Goal: Task Accomplishment & Management: Manage account settings

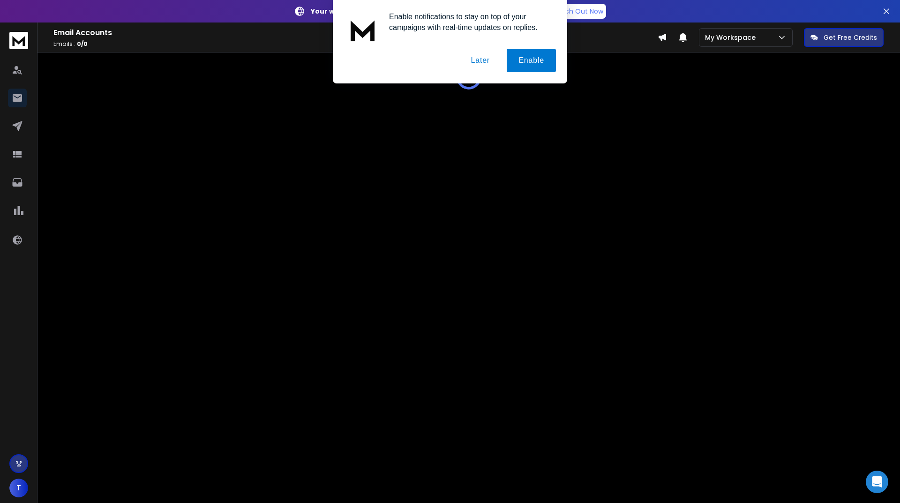
click at [486, 65] on button "Later" at bounding box center [480, 60] width 42 height 23
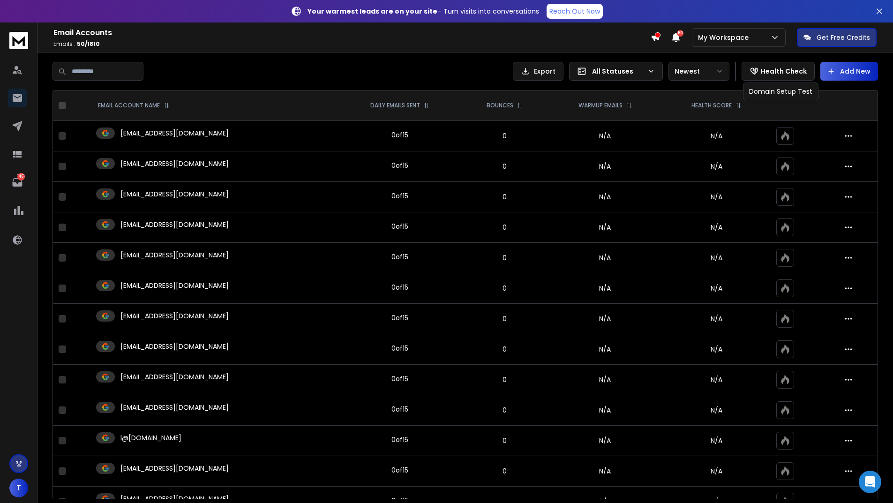
click at [841, 72] on button "Add New" at bounding box center [849, 71] width 58 height 19
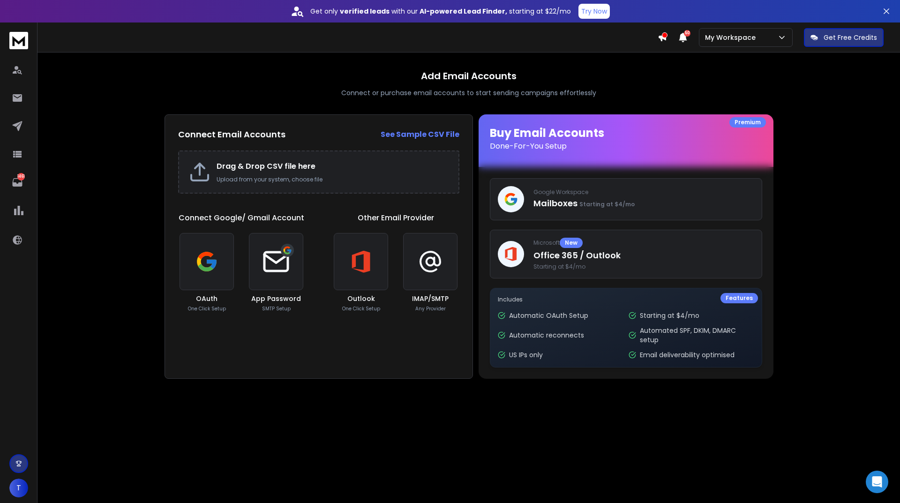
click at [231, 270] on div at bounding box center [206, 261] width 54 height 57
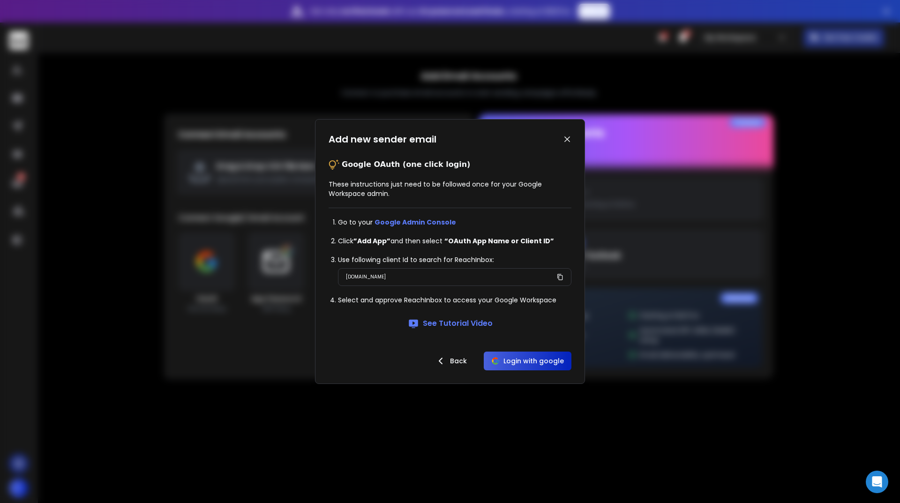
click at [503, 349] on div "Google OAuth (one click login) These instructions just need to be followed once…" at bounding box center [449, 264] width 243 height 211
click at [513, 362] on button "Login with google" at bounding box center [528, 360] width 88 height 19
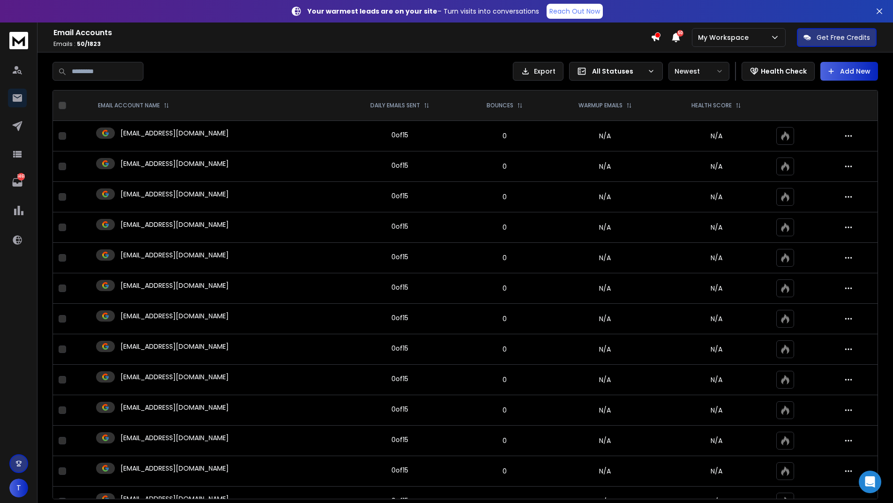
click at [846, 73] on button "Add New" at bounding box center [849, 71] width 58 height 19
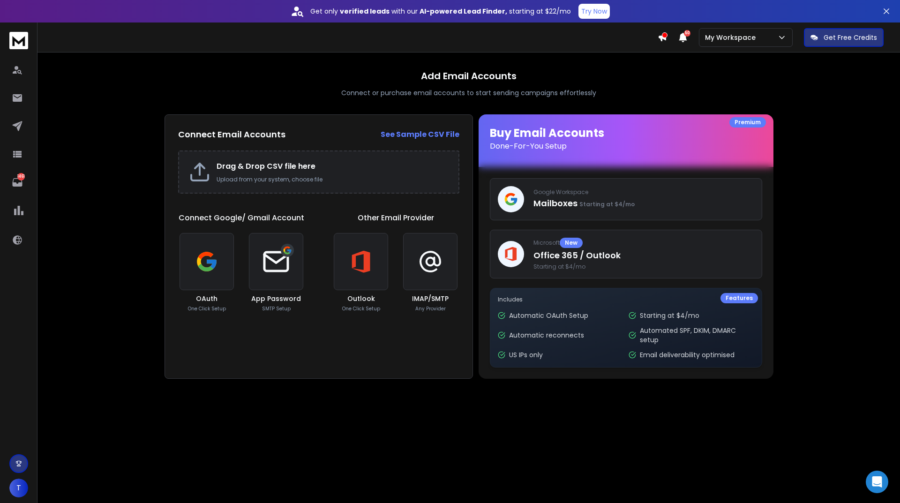
click at [201, 263] on icon at bounding box center [207, 262] width 20 height 20
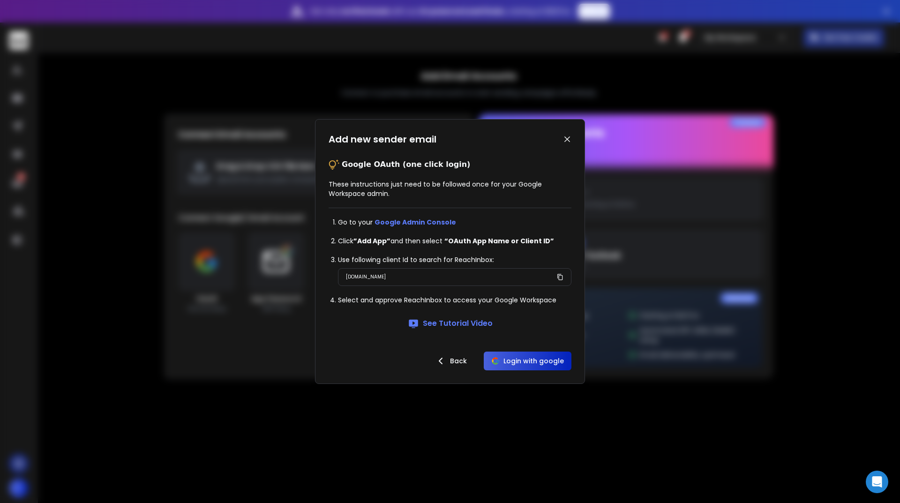
click at [527, 358] on button "Login with google" at bounding box center [528, 360] width 88 height 19
click at [527, 358] on div "Back Login with google" at bounding box center [449, 360] width 243 height 19
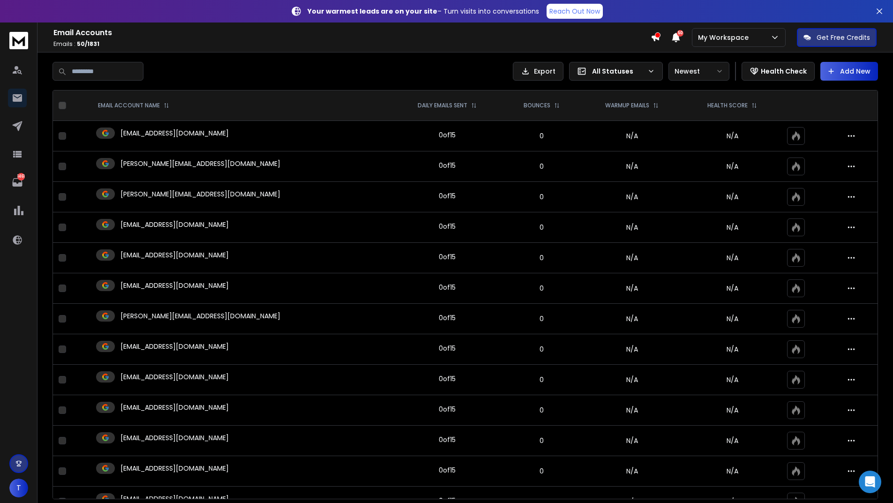
click at [866, 73] on button "Add New" at bounding box center [849, 71] width 58 height 19
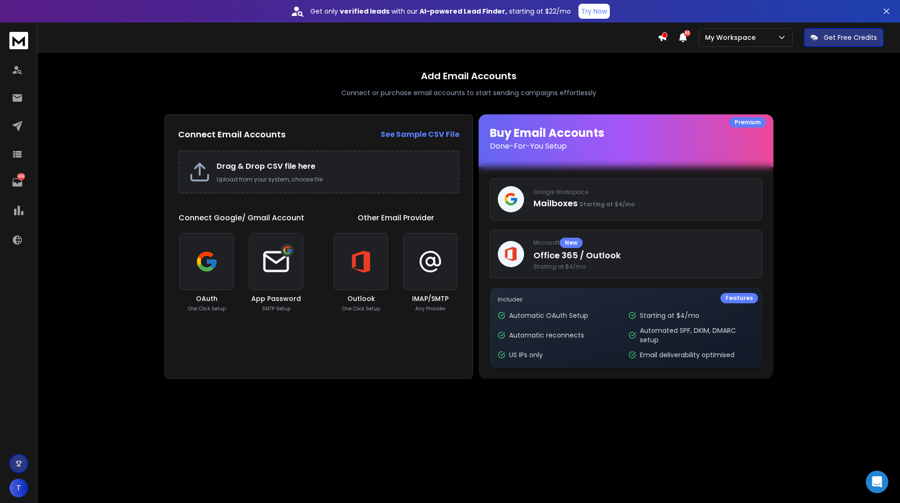
click at [216, 257] on icon at bounding box center [206, 261] width 23 height 28
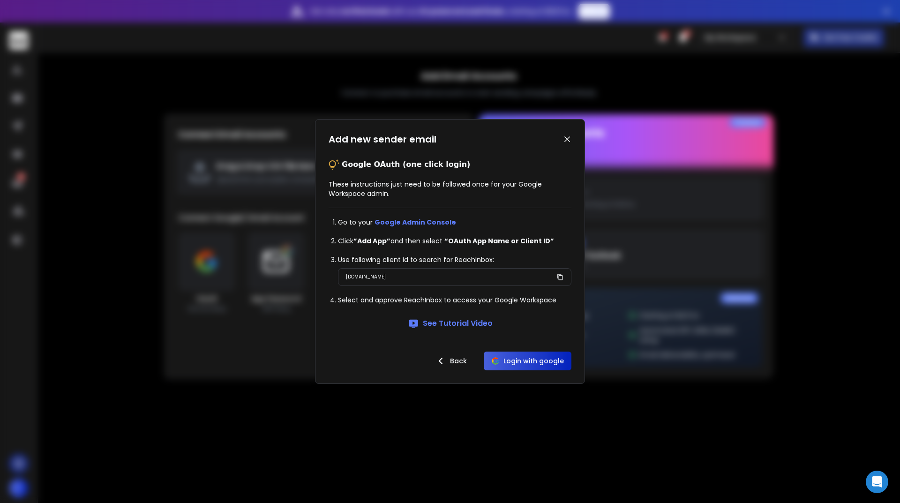
click at [513, 355] on button "Login with google" at bounding box center [528, 360] width 88 height 19
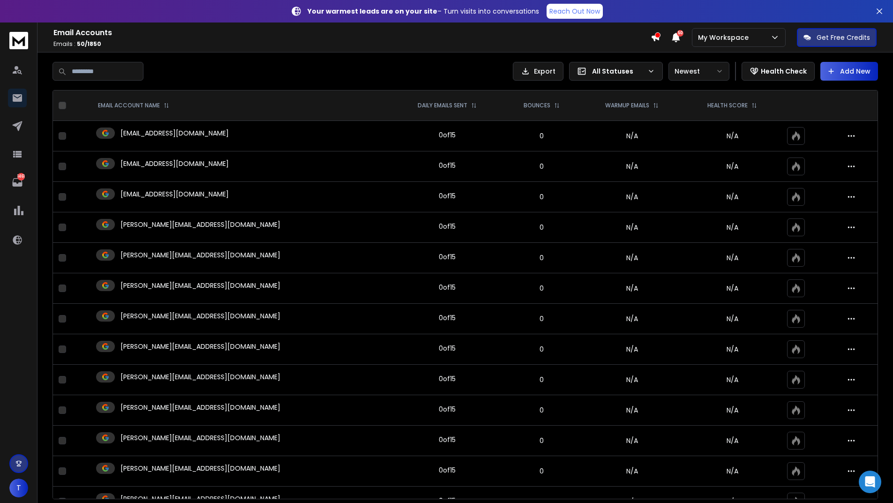
click at [834, 70] on icon at bounding box center [831, 71] width 7 height 7
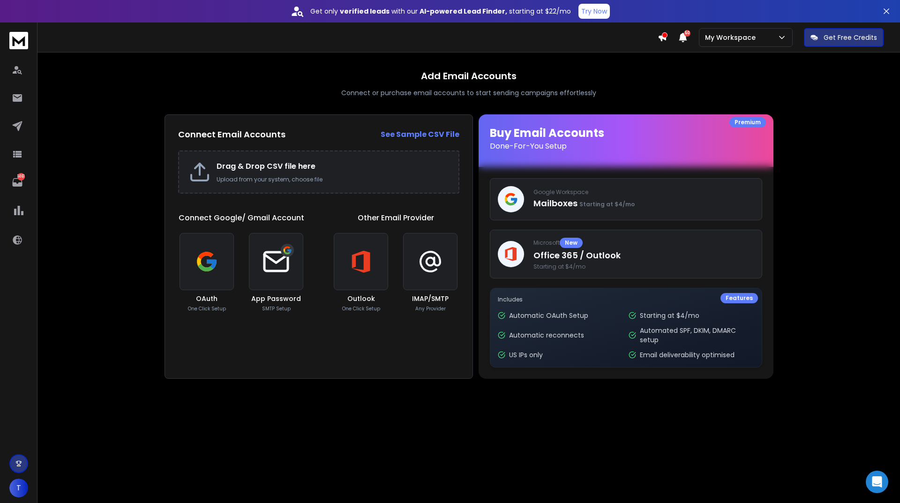
click at [195, 264] on div at bounding box center [206, 261] width 54 height 57
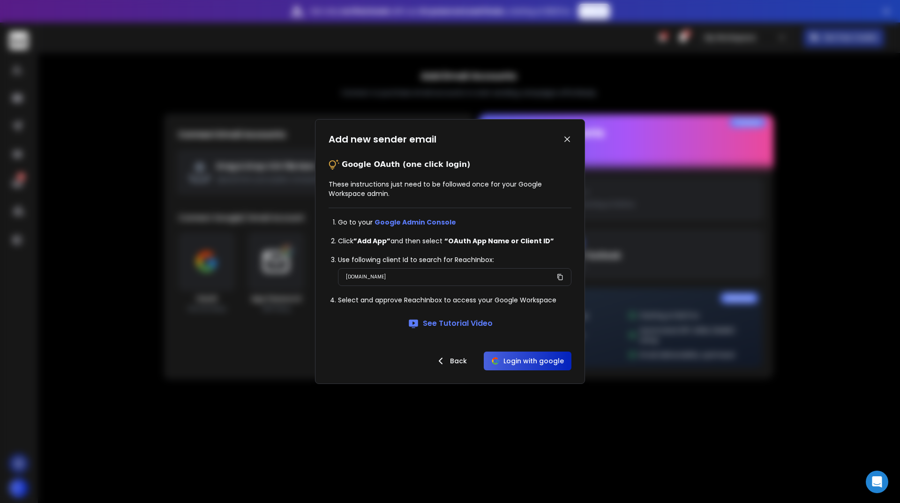
click at [520, 363] on button "Login with google" at bounding box center [528, 360] width 88 height 19
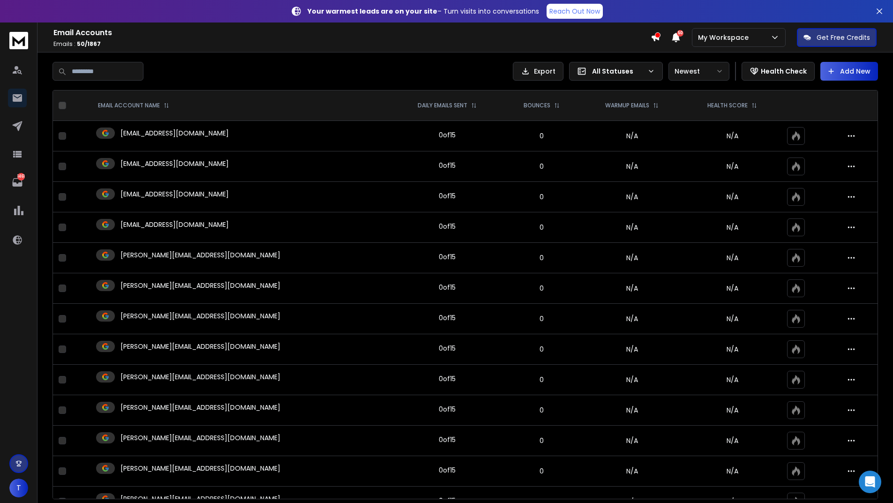
click at [844, 67] on button "Add New" at bounding box center [849, 71] width 58 height 19
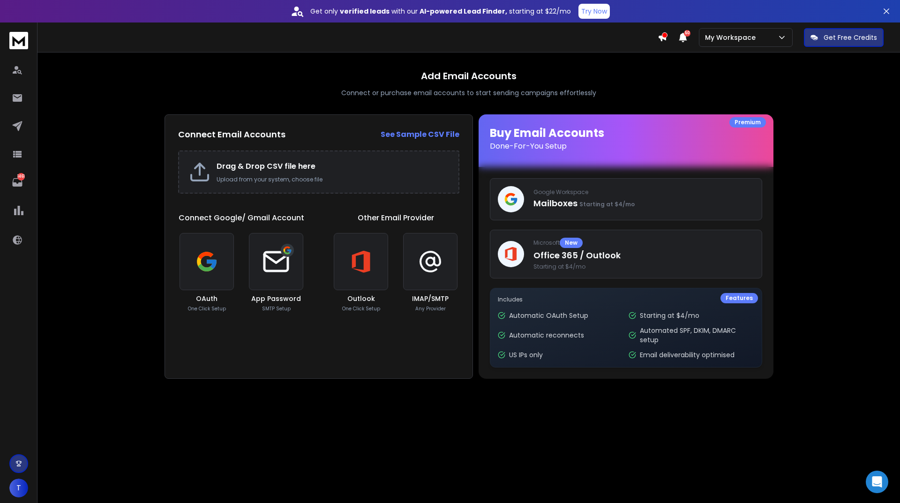
click at [216, 270] on icon at bounding box center [206, 261] width 23 height 28
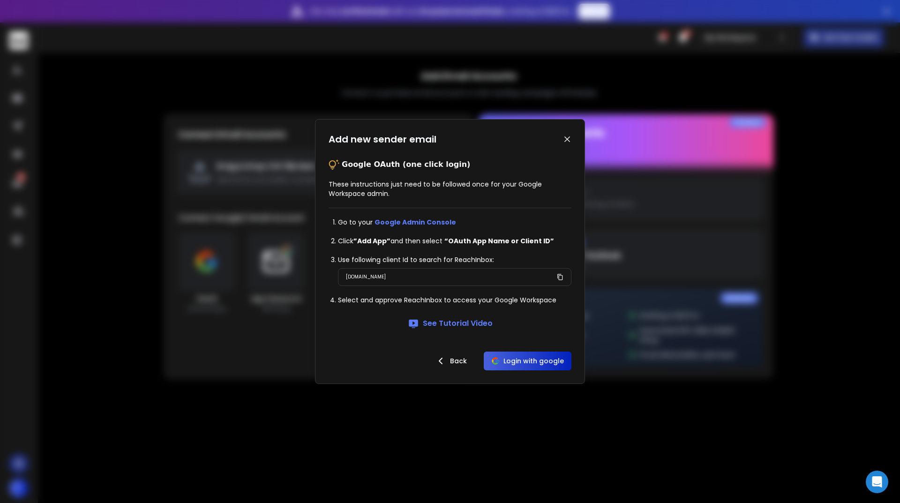
click at [531, 362] on button "Login with google" at bounding box center [528, 360] width 88 height 19
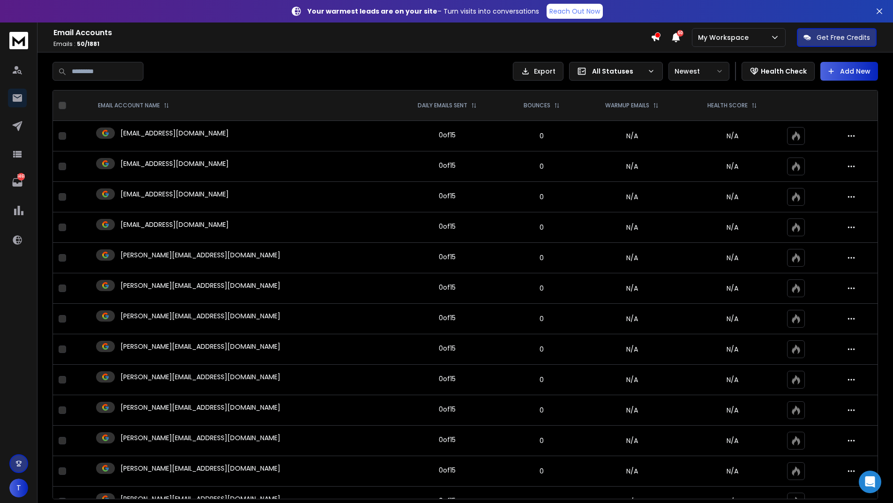
click at [855, 74] on button "Add New" at bounding box center [849, 71] width 58 height 19
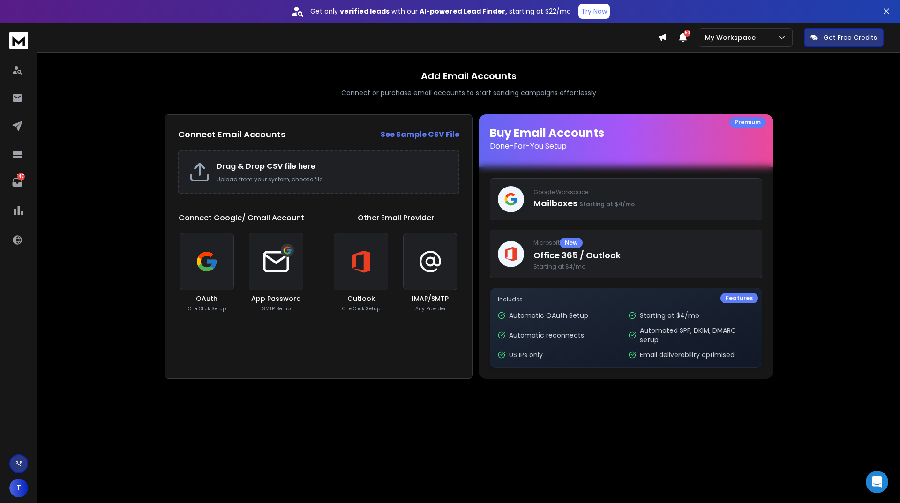
click at [206, 290] on div at bounding box center [206, 261] width 54 height 57
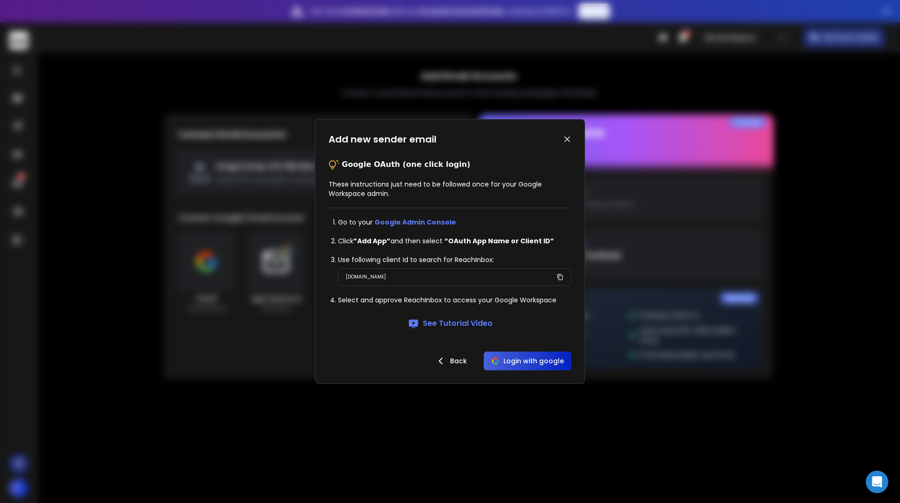
drag, startPoint x: 524, startPoint y: 355, endPoint x: 515, endPoint y: 439, distance: 83.8
click at [523, 355] on button "Login with google" at bounding box center [528, 360] width 88 height 19
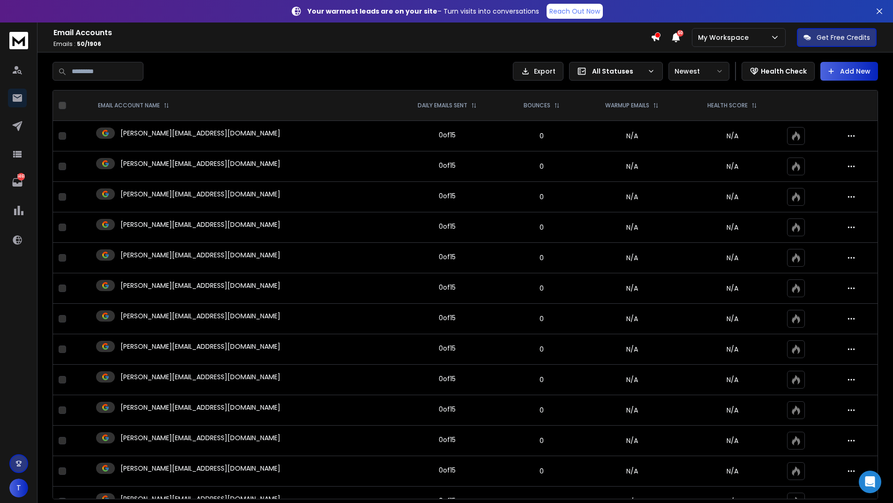
click at [848, 71] on button "Add New" at bounding box center [849, 71] width 58 height 19
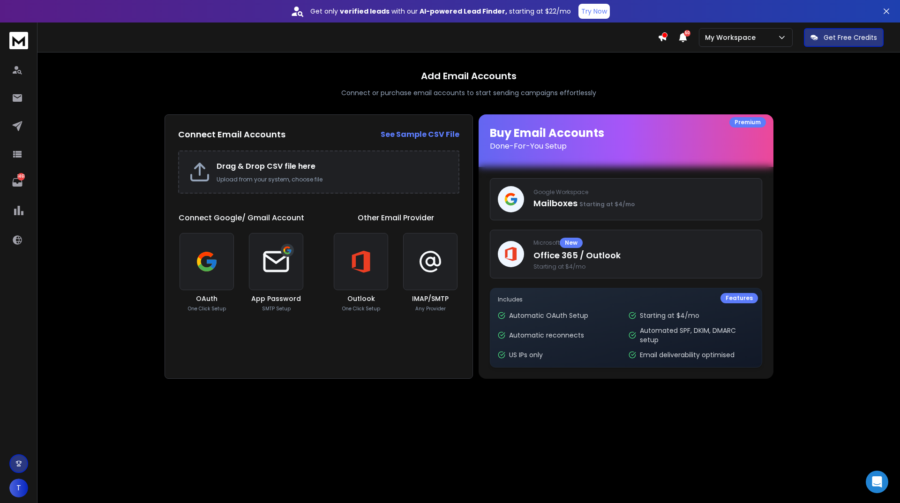
click at [221, 268] on div at bounding box center [206, 261] width 54 height 57
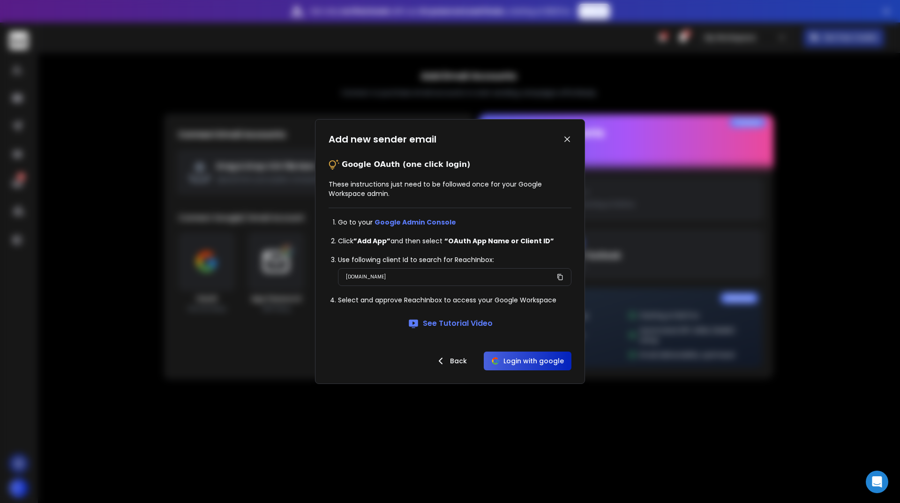
click at [505, 361] on button "Login with google" at bounding box center [528, 360] width 88 height 19
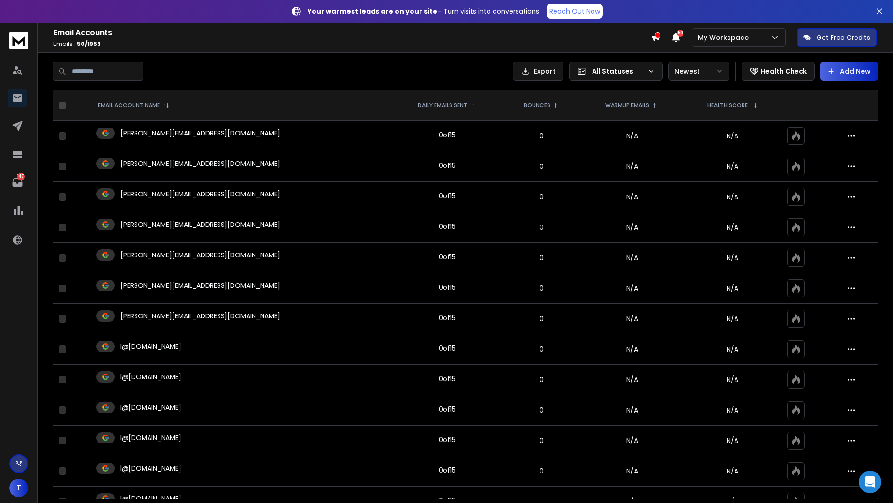
drag, startPoint x: 835, startPoint y: 66, endPoint x: 641, endPoint y: 343, distance: 338.8
click at [836, 67] on button "Add New" at bounding box center [849, 71] width 58 height 19
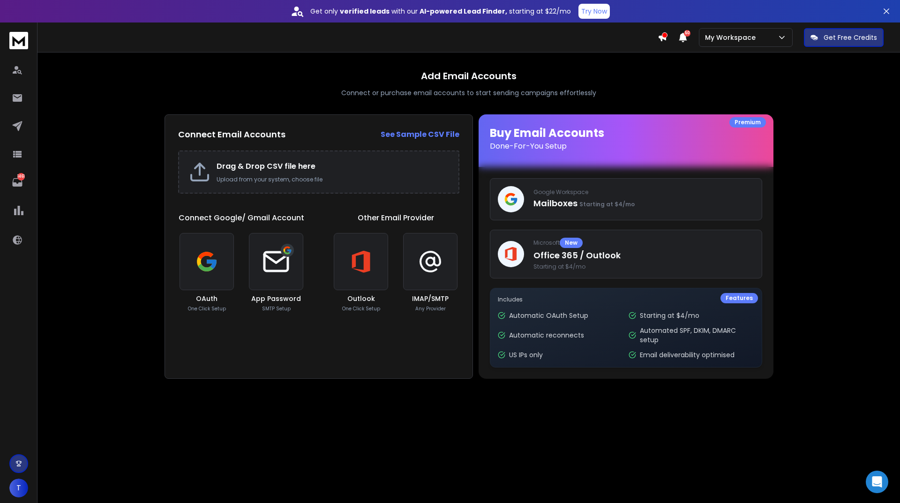
click at [186, 253] on div at bounding box center [206, 261] width 54 height 57
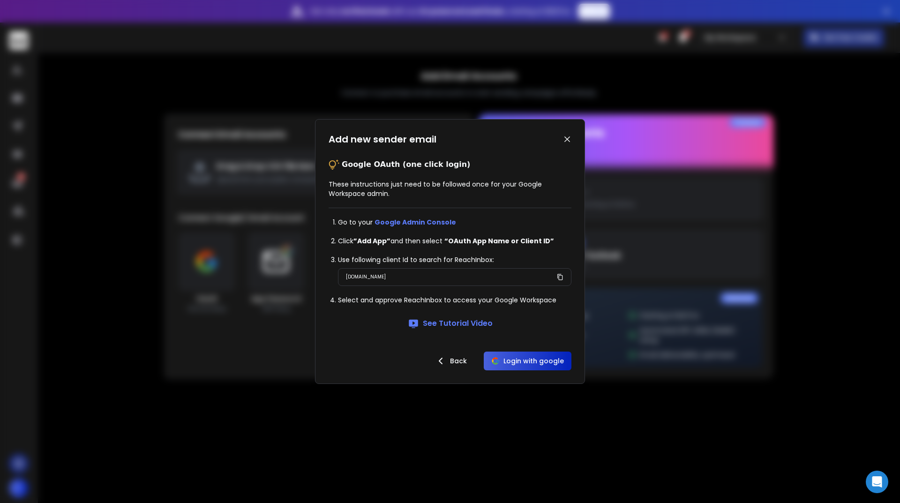
click at [515, 360] on button "Login with google" at bounding box center [528, 360] width 88 height 19
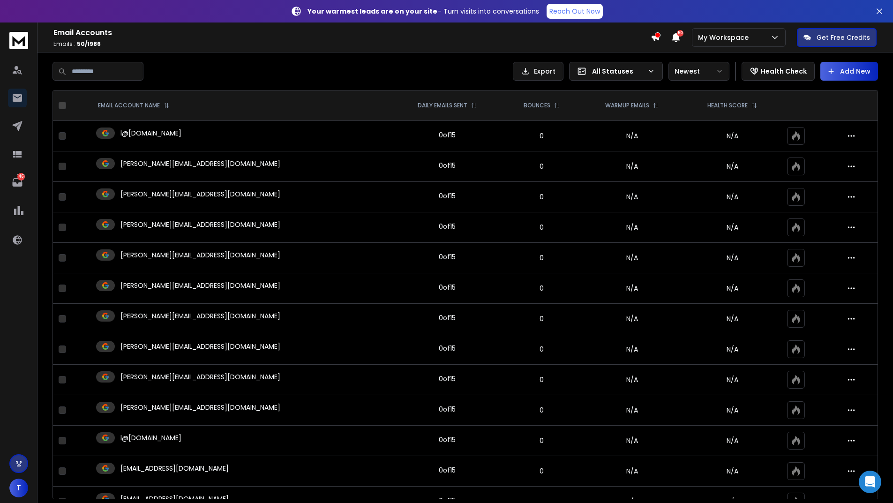
click at [838, 75] on button "Add New" at bounding box center [849, 71] width 58 height 19
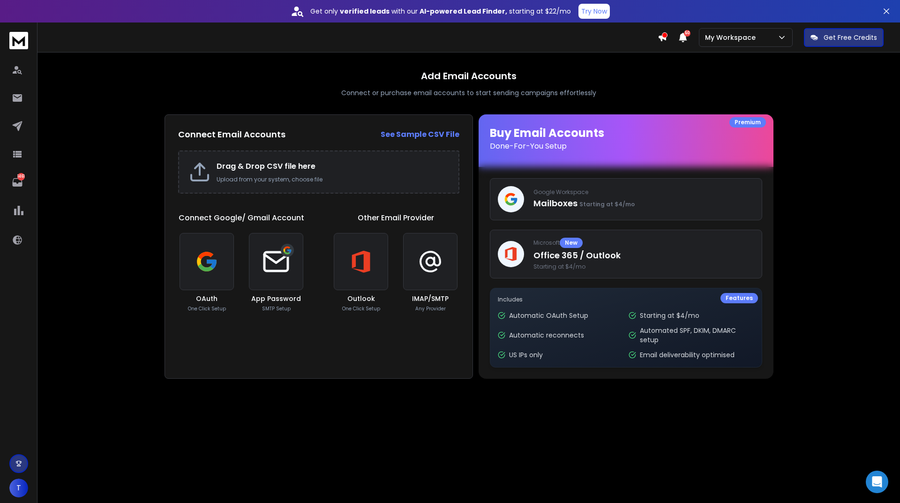
click at [227, 270] on div at bounding box center [206, 261] width 54 height 57
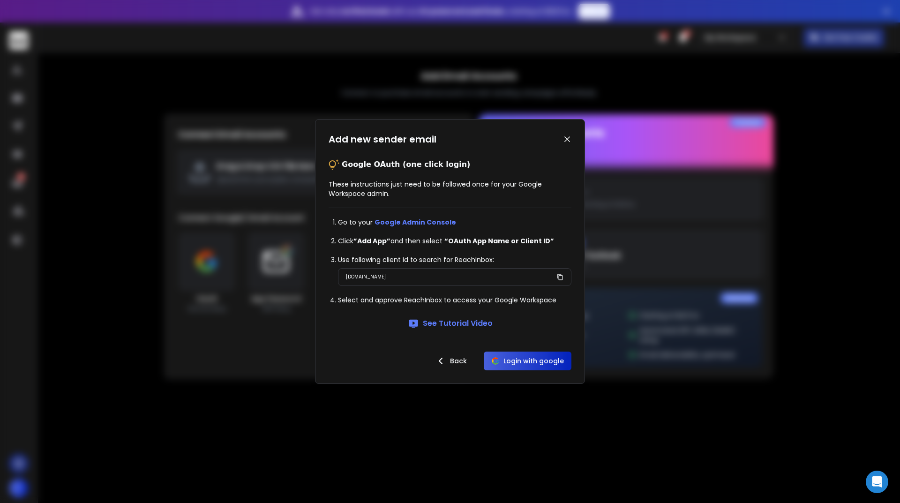
drag, startPoint x: 489, startPoint y: 356, endPoint x: 499, endPoint y: 459, distance: 103.6
click at [489, 357] on button "Login with google" at bounding box center [528, 360] width 88 height 19
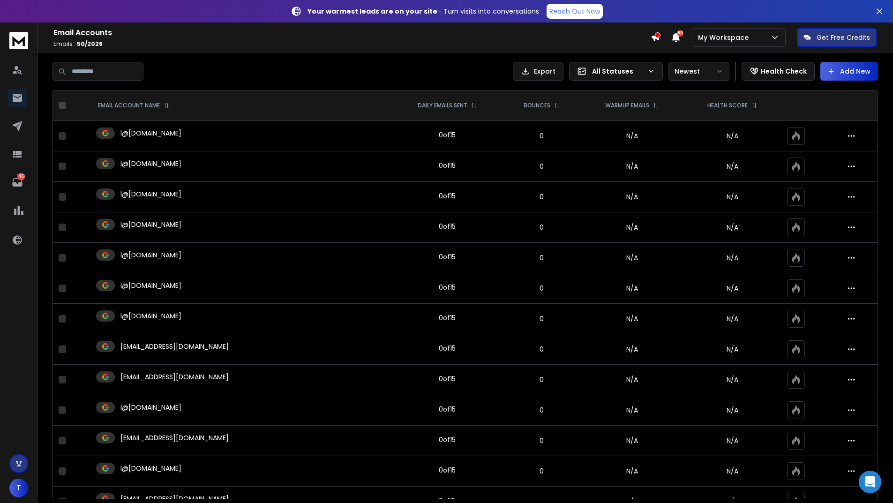
click at [854, 71] on button "Add New" at bounding box center [849, 71] width 58 height 19
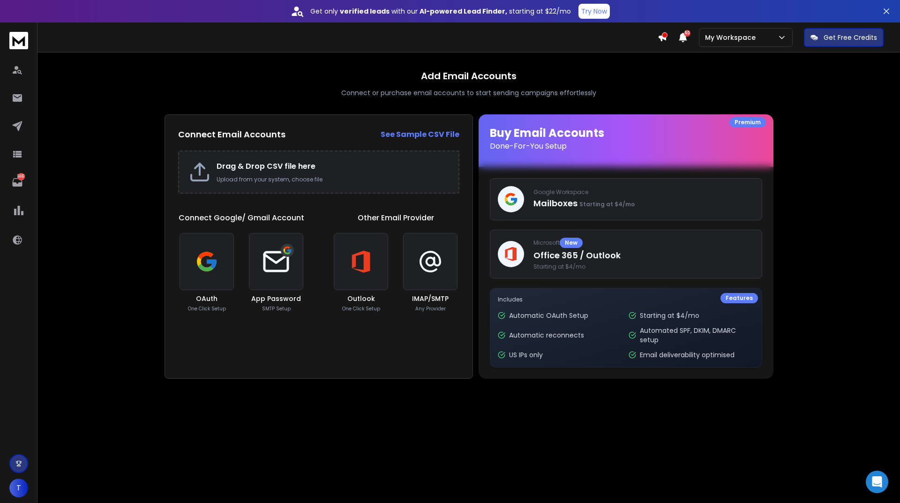
click at [208, 266] on icon at bounding box center [206, 261] width 23 height 28
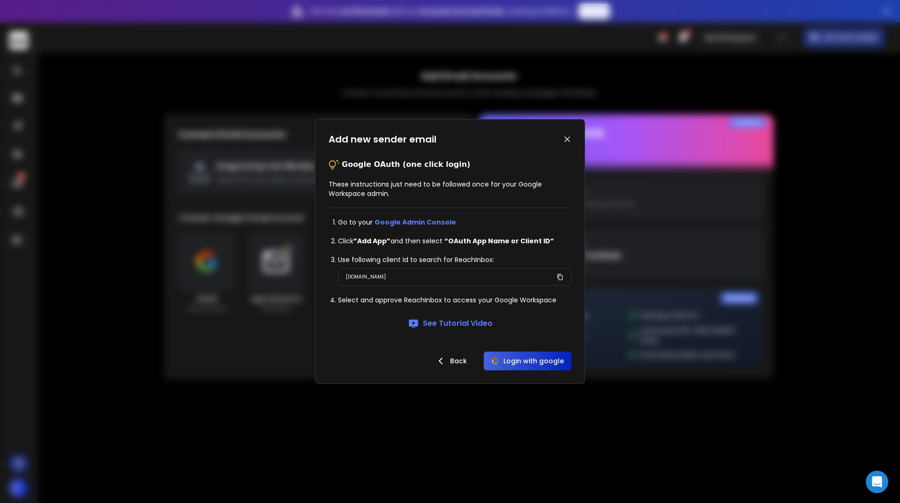
click at [502, 356] on button "Login with google" at bounding box center [528, 360] width 88 height 19
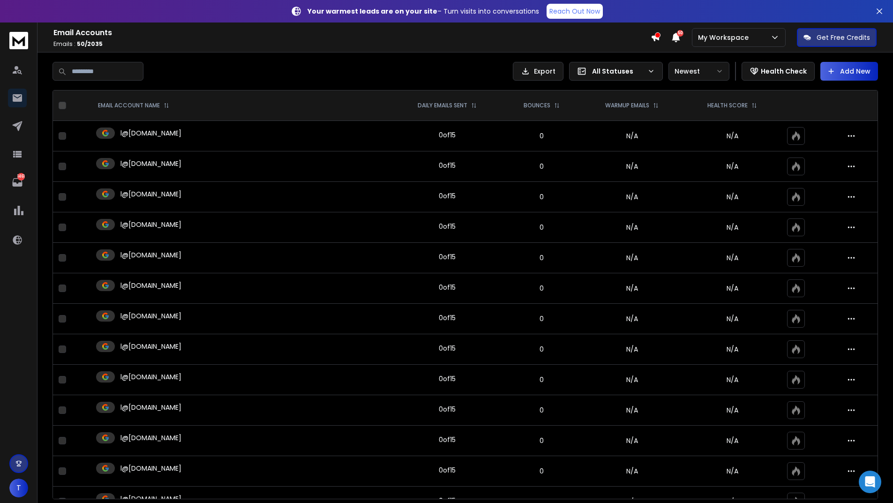
click at [842, 75] on button "Add New" at bounding box center [849, 71] width 58 height 19
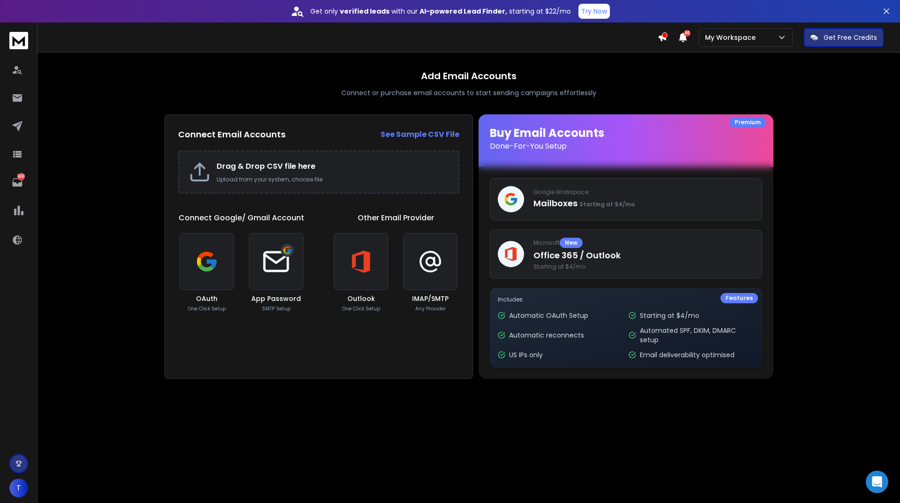
click at [224, 293] on div "OAuth One Click Setup" at bounding box center [206, 272] width 54 height 79
click at [218, 231] on div "Connect Google/ Gmail Account OAuth One Click Setup App Password SMTP Setup" at bounding box center [241, 262] width 127 height 100
click at [218, 238] on div at bounding box center [206, 261] width 54 height 57
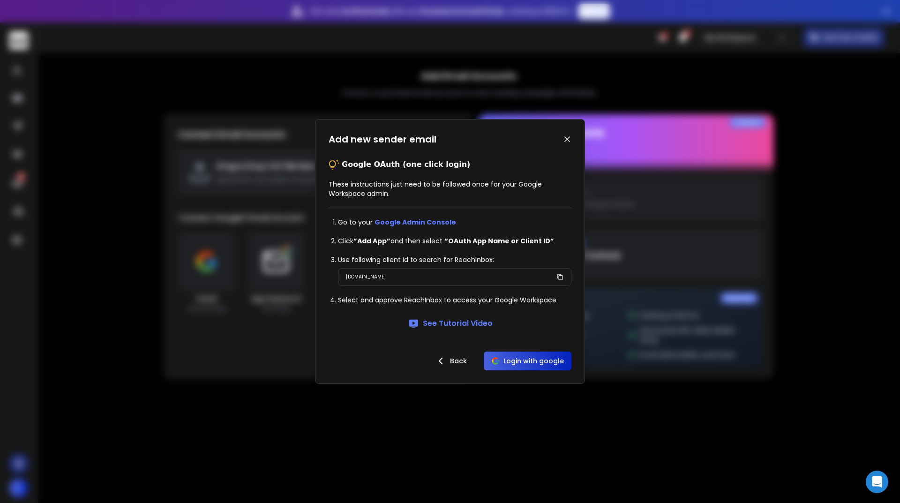
click at [501, 346] on div "Google OAuth (one click login) These instructions just need to be followed once…" at bounding box center [449, 264] width 243 height 211
click at [510, 365] on button "Login with google" at bounding box center [528, 360] width 88 height 19
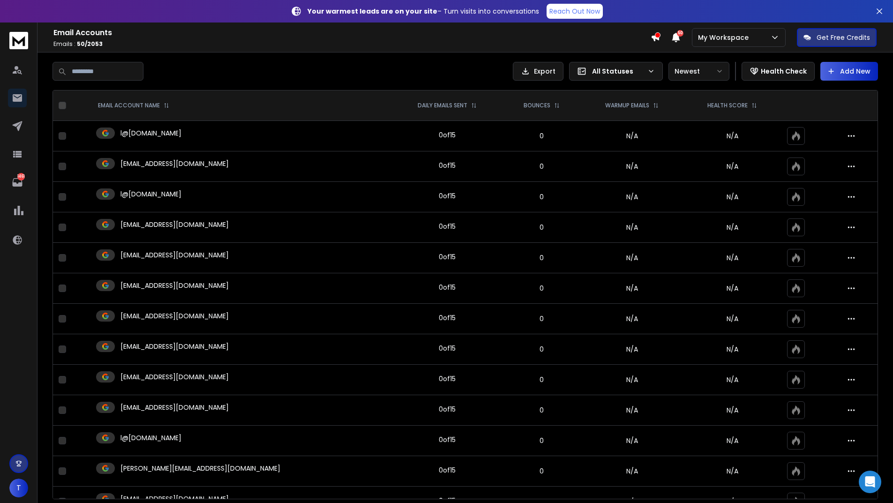
click at [848, 76] on button "Add New" at bounding box center [849, 71] width 58 height 19
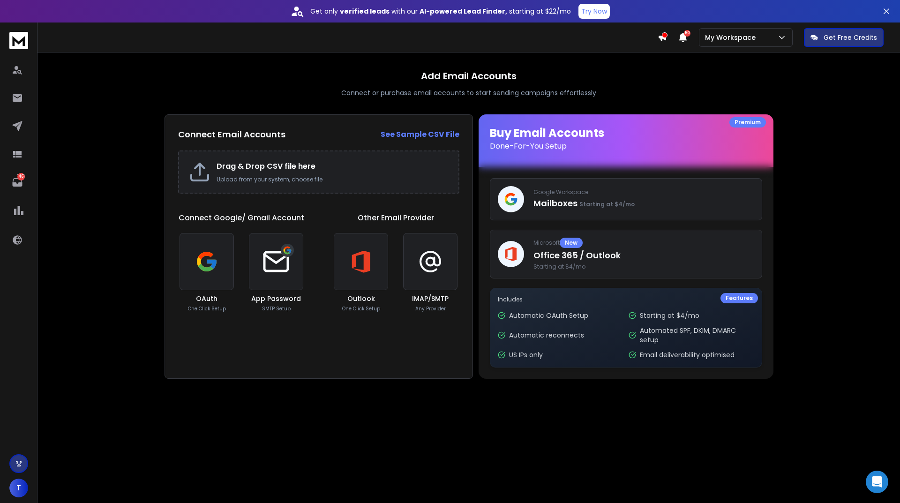
click at [240, 265] on div "OAuth One Click Setup App Password SMTP Setup" at bounding box center [241, 272] width 127 height 79
click at [227, 265] on div at bounding box center [206, 261] width 54 height 57
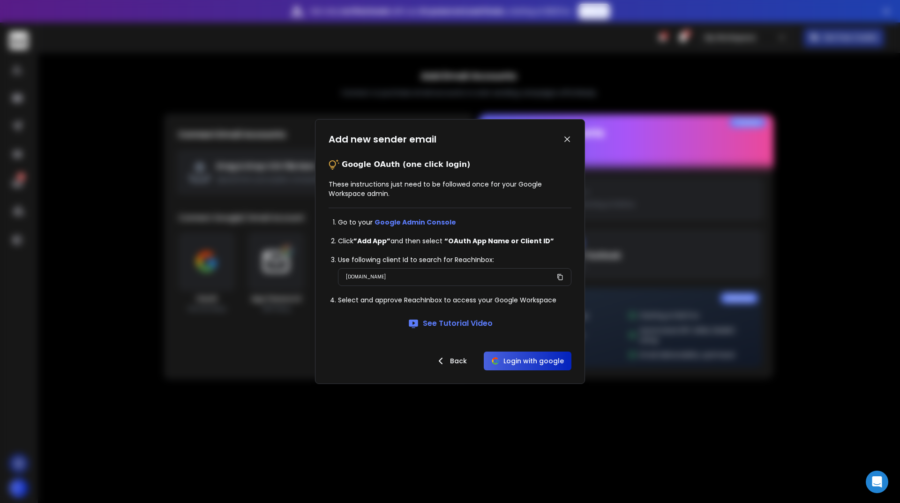
click at [518, 354] on button "Login with google" at bounding box center [528, 360] width 88 height 19
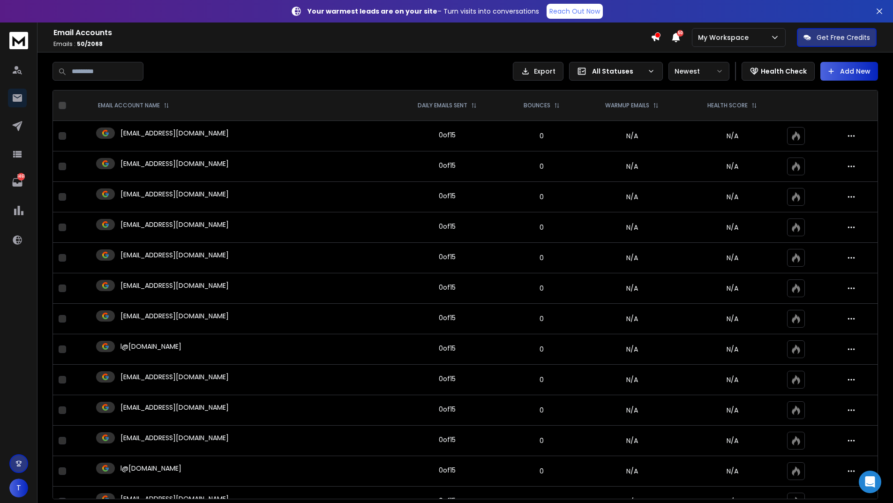
click at [846, 63] on button "Add New" at bounding box center [849, 71] width 58 height 19
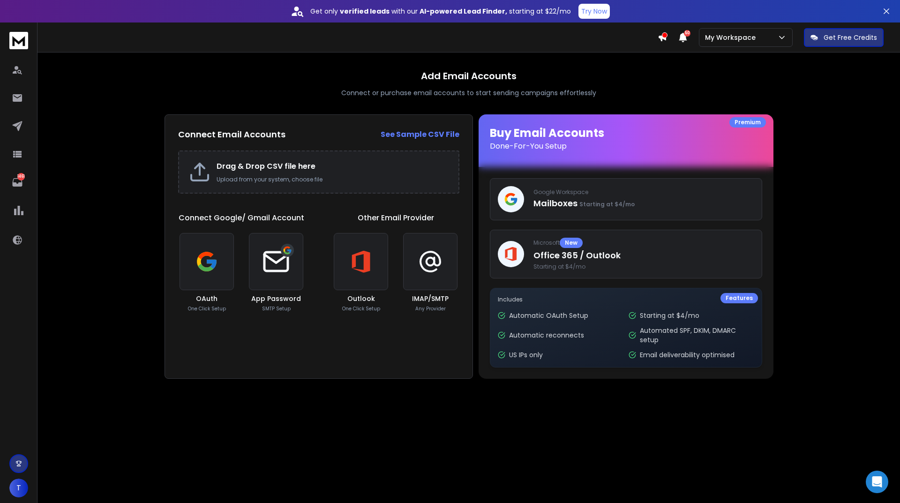
click at [223, 262] on div at bounding box center [206, 261] width 54 height 57
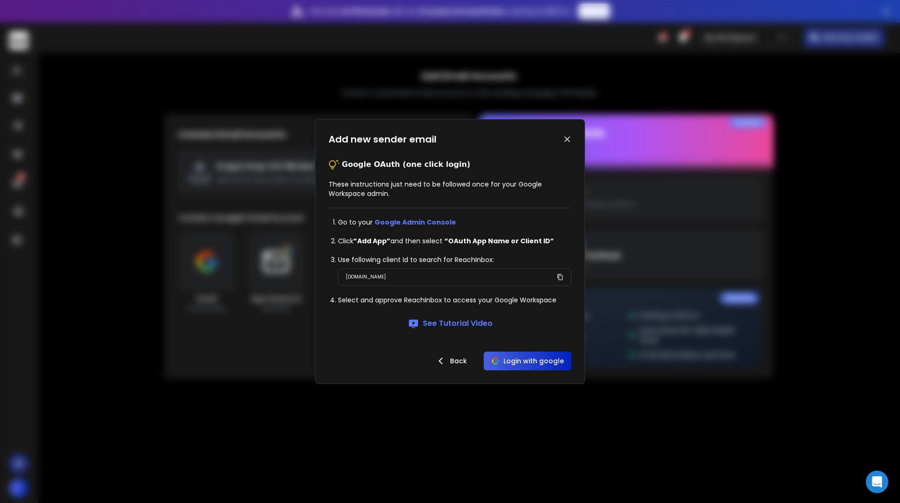
click at [516, 362] on button "Login with google" at bounding box center [528, 360] width 88 height 19
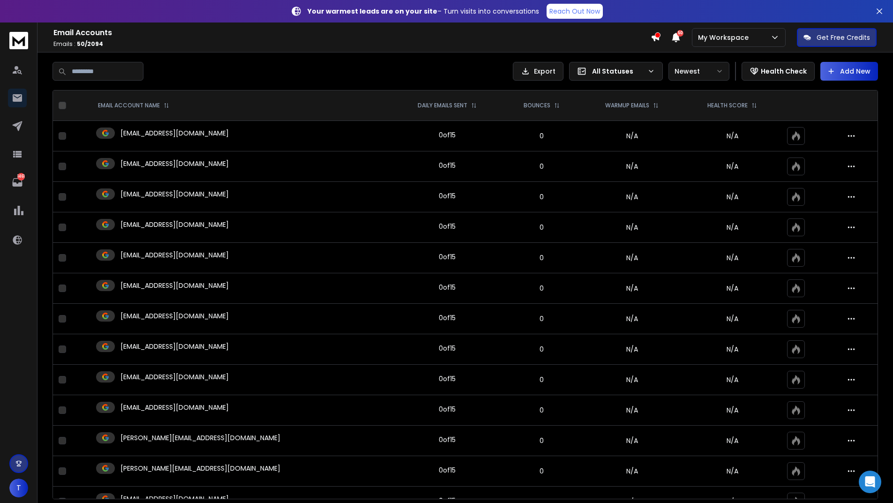
click at [838, 75] on button "Add New" at bounding box center [849, 71] width 58 height 19
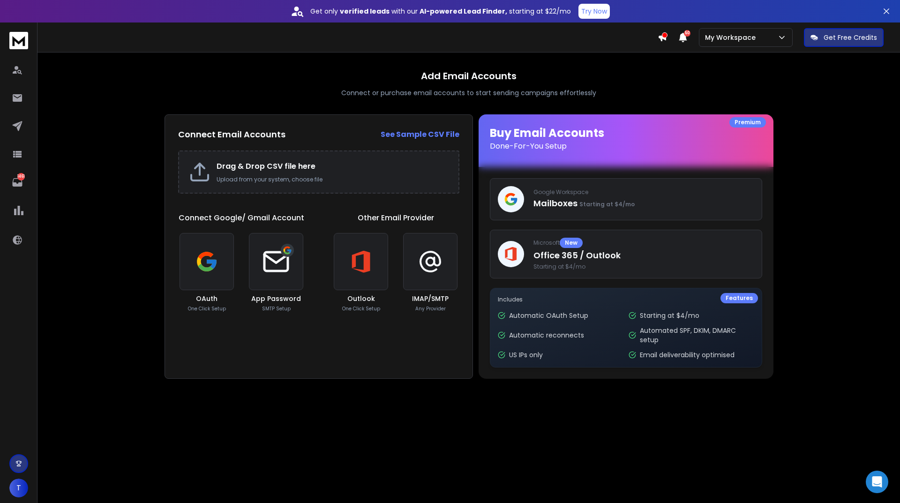
drag, startPoint x: 160, startPoint y: 275, endPoint x: 169, endPoint y: 276, distance: 9.0
click at [161, 275] on div "Connect Email Accounts See Sample CSV File Drag & Drop CSV file here Upload fro…" at bounding box center [468, 246] width 669 height 264
click at [223, 282] on div at bounding box center [206, 261] width 54 height 57
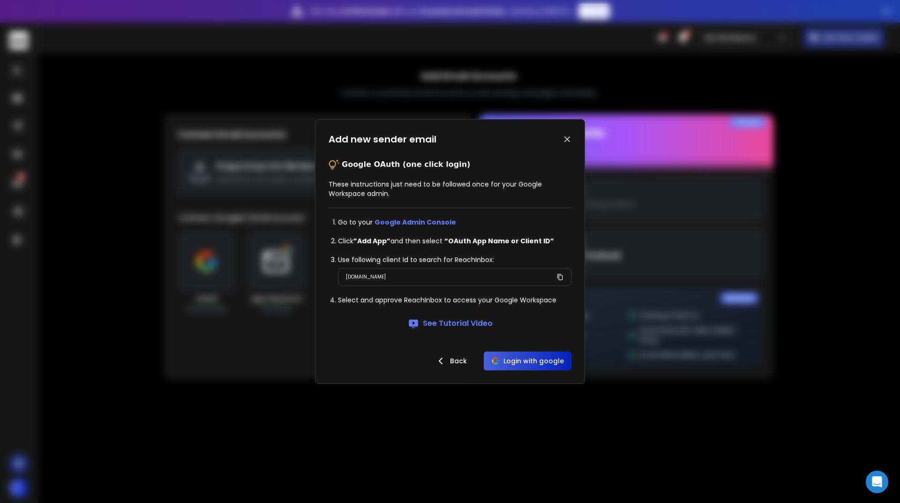
click at [523, 364] on button "Login with google" at bounding box center [528, 360] width 88 height 19
